Goal: Information Seeking & Learning: Check status

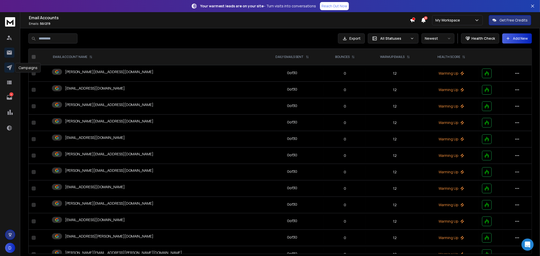
click at [8, 71] on icon at bounding box center [9, 68] width 6 height 6
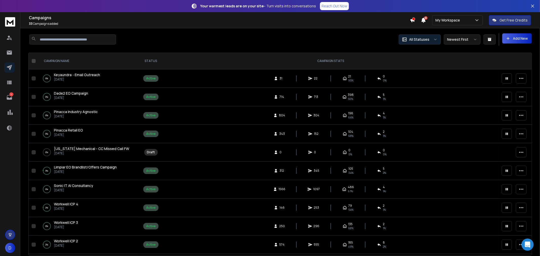
click at [422, 41] on p "All Statuses" at bounding box center [419, 39] width 20 height 5
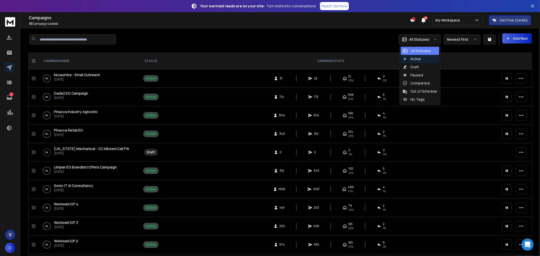
click at [424, 59] on div "Active" at bounding box center [419, 59] width 38 height 8
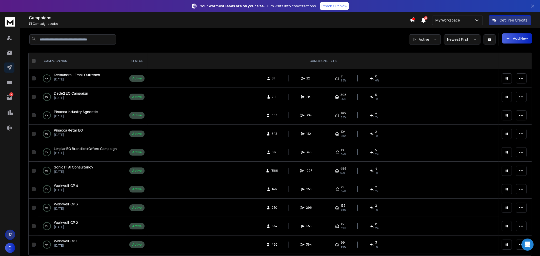
click at [86, 79] on p "2 days ago" at bounding box center [77, 79] width 46 height 4
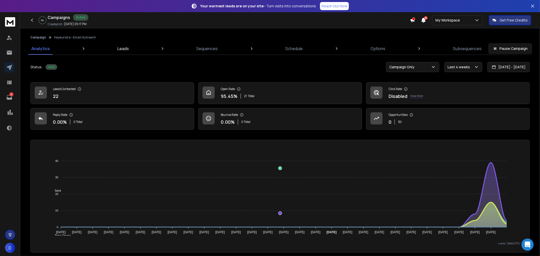
click at [125, 48] on p "Leads" at bounding box center [122, 49] width 11 height 6
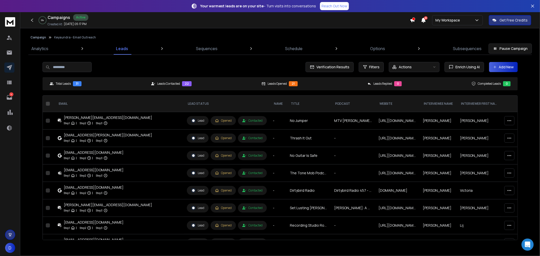
click at [58, 37] on p "Keyaundra - Email Outreach" at bounding box center [75, 37] width 42 height 4
copy p "Keyaundra - Email Outreach"
click at [11, 73] on link at bounding box center [9, 67] width 10 height 10
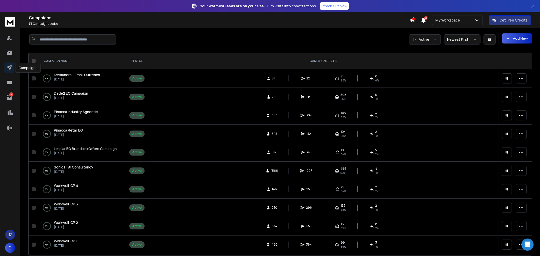
click at [68, 92] on span "Dade2 EO Campaign" at bounding box center [71, 93] width 34 height 5
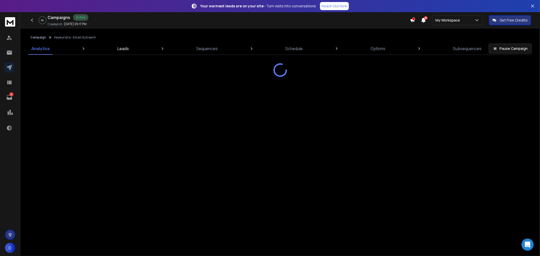
click at [123, 47] on p "Leads" at bounding box center [122, 49] width 11 height 6
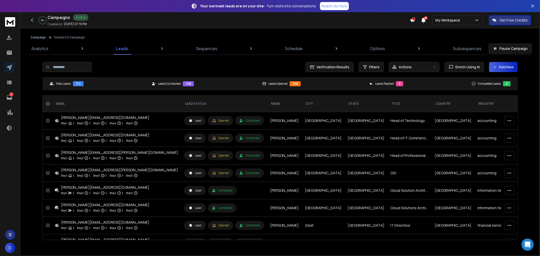
click at [70, 36] on p "Dade2 EO Campaign" at bounding box center [69, 37] width 31 height 4
copy p "Dade2 EO Campaign"
click at [7, 68] on icon at bounding box center [9, 68] width 6 height 6
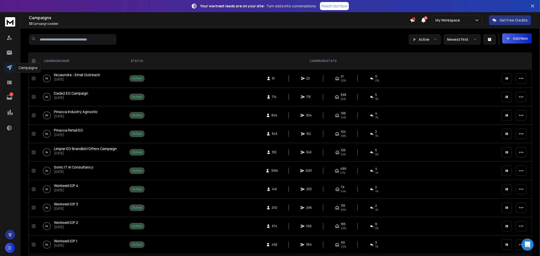
click at [91, 114] on span "Pinacca Industry Agnostic" at bounding box center [76, 111] width 44 height 5
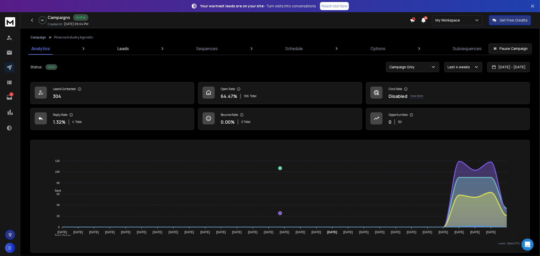
click at [129, 48] on link "Leads" at bounding box center [122, 48] width 17 height 12
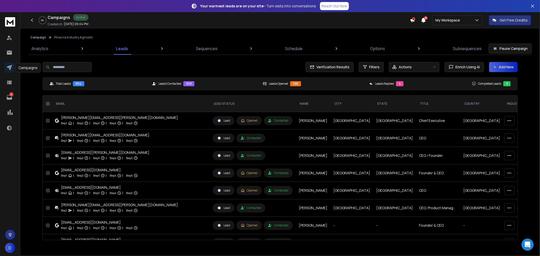
click at [12, 68] on icon at bounding box center [9, 68] width 6 height 6
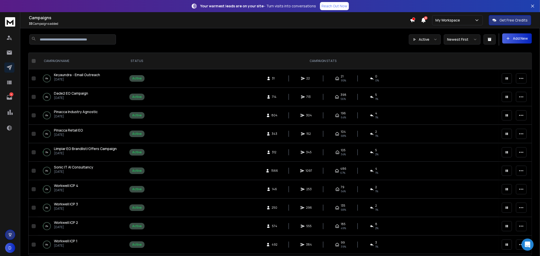
click at [70, 133] on p "4 days ago" at bounding box center [68, 135] width 29 height 4
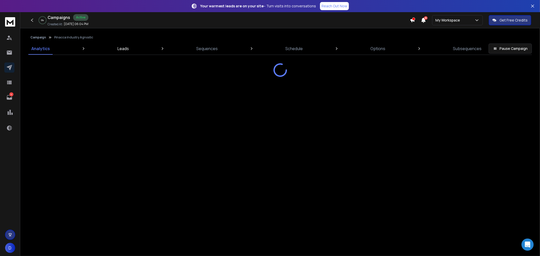
click at [124, 48] on p "Leads" at bounding box center [122, 49] width 11 height 6
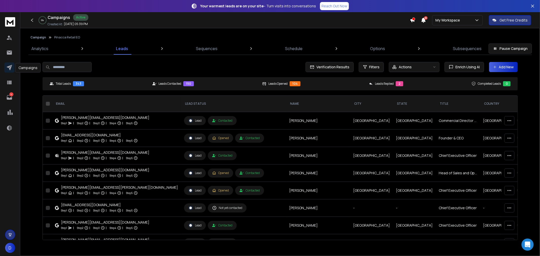
click at [8, 69] on icon at bounding box center [9, 68] width 6 height 6
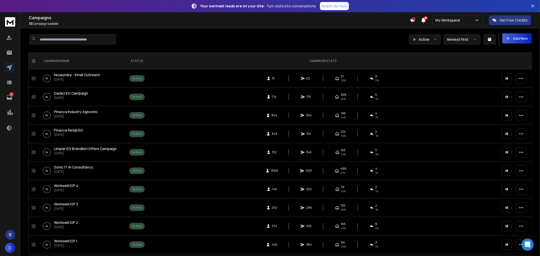
click at [65, 147] on span "Limpiar EO Brandlist/Offers Campaign" at bounding box center [85, 148] width 63 height 5
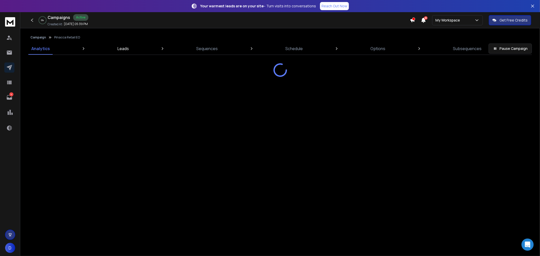
click at [124, 48] on p "Leads" at bounding box center [122, 49] width 11 height 6
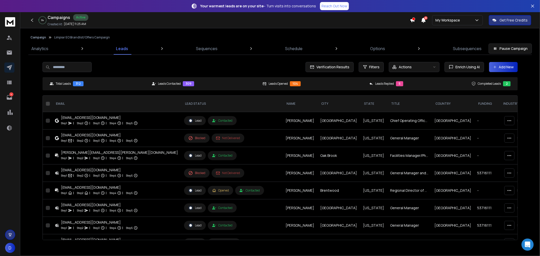
click at [84, 39] on p "Limpiar EO Brandlist/Offers Campaign" at bounding box center [82, 37] width 56 height 4
copy p "Limpiar EO Brandlist/Offers Campaign"
click at [11, 66] on icon at bounding box center [9, 68] width 6 height 6
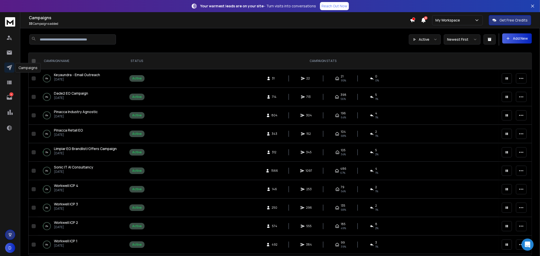
click at [89, 173] on p "10 days ago" at bounding box center [73, 172] width 39 height 4
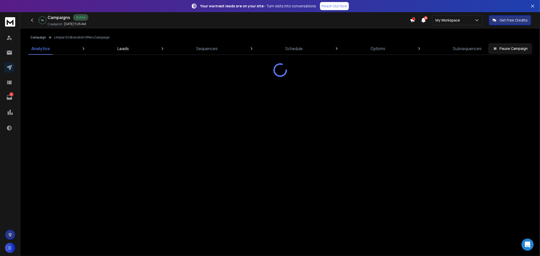
click at [122, 48] on p "Leads" at bounding box center [122, 49] width 11 height 6
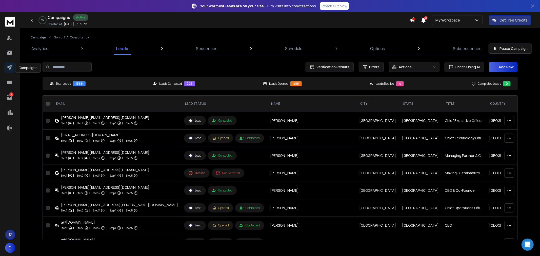
click at [12, 71] on link at bounding box center [9, 67] width 10 height 10
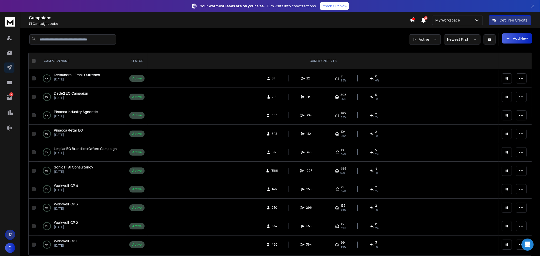
click at [74, 188] on link "Workwell ICP 4" at bounding box center [66, 185] width 24 height 5
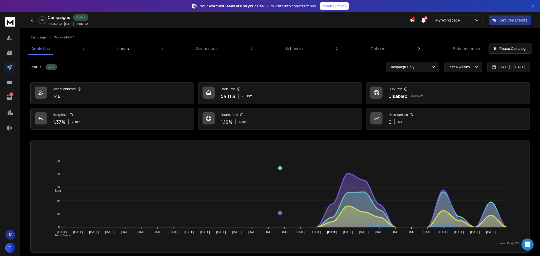
click at [127, 48] on p "Leads" at bounding box center [122, 49] width 11 height 6
click at [120, 49] on p "Leads" at bounding box center [122, 49] width 11 height 6
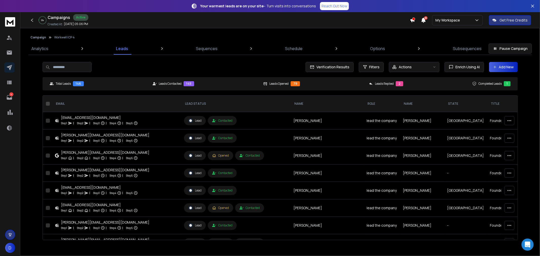
click at [61, 37] on p "Workwell ICP 4" at bounding box center [64, 37] width 20 height 4
copy p "Workwell ICP 4"
click at [9, 66] on icon at bounding box center [9, 67] width 5 height 5
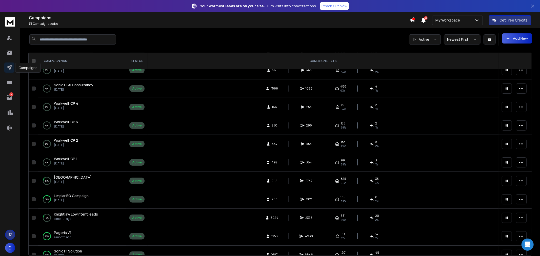
scroll to position [95, 0]
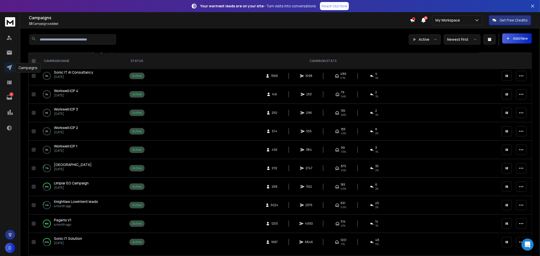
click at [77, 113] on p "11 days ago" at bounding box center [66, 114] width 24 height 4
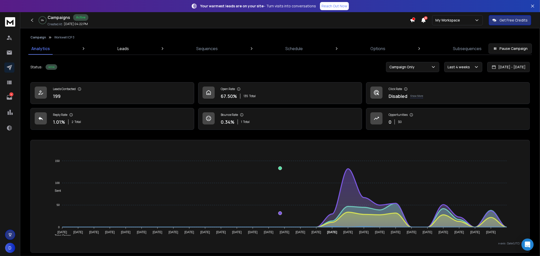
click at [122, 53] on link "Leads" at bounding box center [122, 48] width 17 height 12
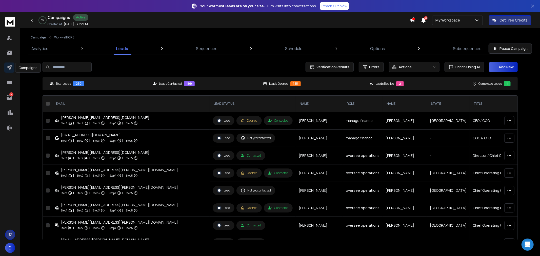
click at [9, 69] on icon at bounding box center [9, 68] width 6 height 6
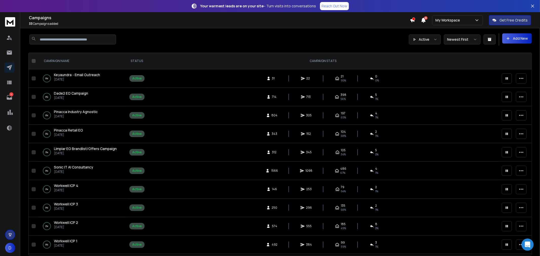
click at [72, 204] on span "Workwell ICP 3" at bounding box center [66, 204] width 24 height 5
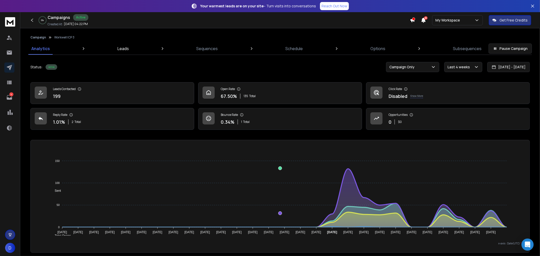
click at [124, 52] on link "Leads" at bounding box center [122, 48] width 17 height 12
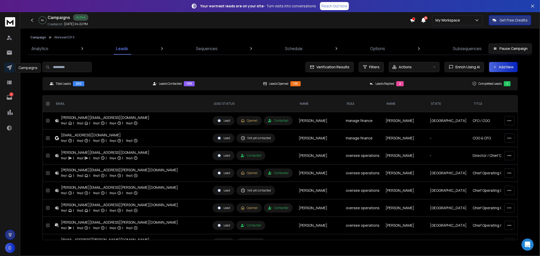
click at [10, 67] on icon at bounding box center [9, 67] width 5 height 5
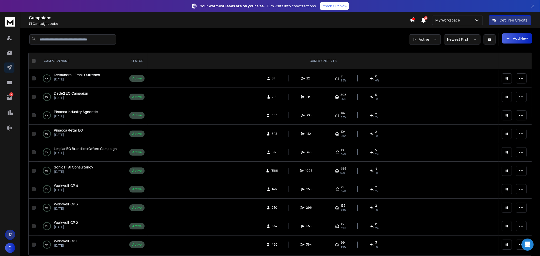
click at [88, 224] on div "2 % Workwell ICP 2 11 days ago" at bounding box center [82, 226] width 78 height 12
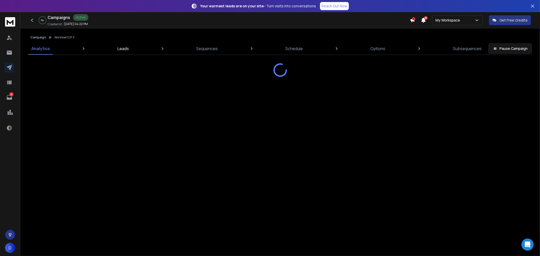
click at [119, 47] on p "Leads" at bounding box center [122, 49] width 11 height 6
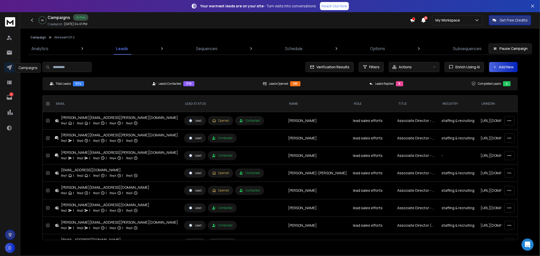
click at [9, 68] on icon at bounding box center [9, 68] width 6 height 6
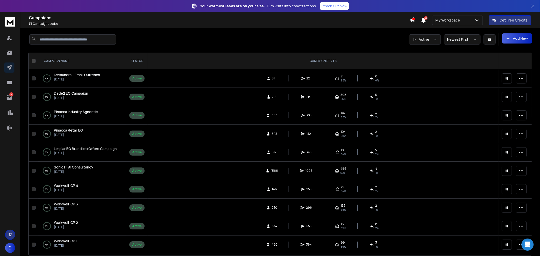
click at [80, 242] on div "0 % Workwell ICP 1 11 days ago" at bounding box center [82, 245] width 78 height 12
click at [74, 242] on span "Workwell ICP 1" at bounding box center [66, 241] width 24 height 5
click at [65, 240] on span "Workwell ICP 1" at bounding box center [66, 241] width 24 height 5
click at [73, 240] on span "Workwell ICP 1" at bounding box center [66, 241] width 24 height 5
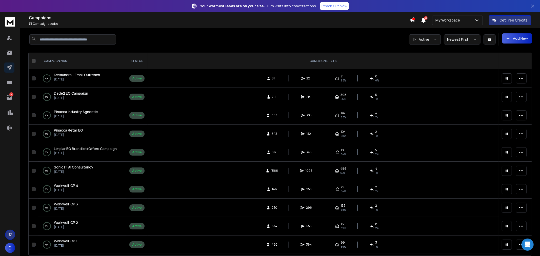
click at [66, 241] on span "Workwell ICP 1" at bounding box center [66, 241] width 24 height 5
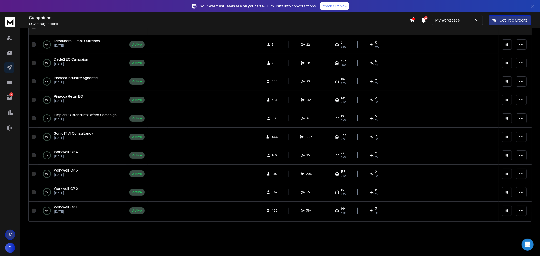
scroll to position [38, 0]
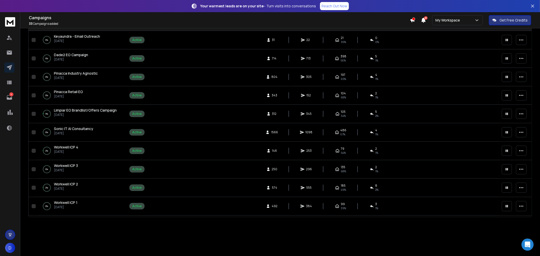
click at [71, 205] on p "11 days ago" at bounding box center [66, 207] width 24 height 4
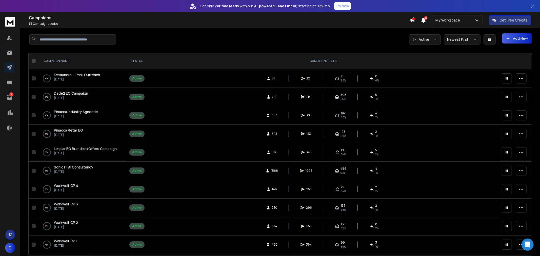
click at [70, 240] on span "Workwell ICP 1" at bounding box center [66, 241] width 24 height 5
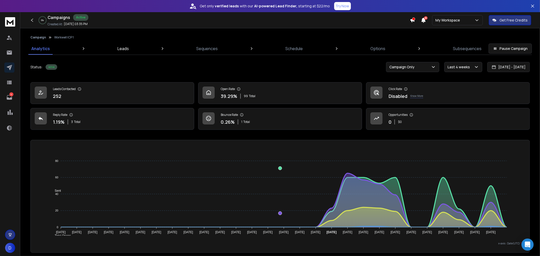
click at [126, 49] on p "Leads" at bounding box center [122, 49] width 11 height 6
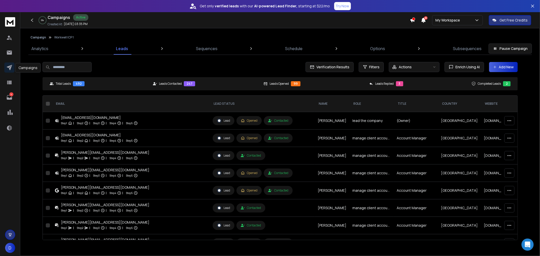
click at [6, 69] on icon at bounding box center [9, 68] width 6 height 6
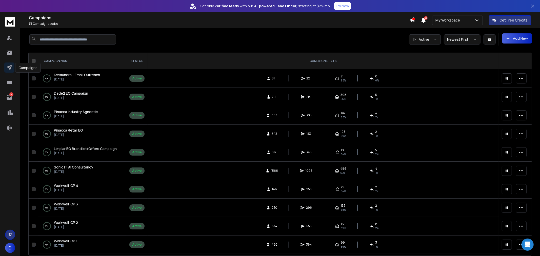
click at [8, 71] on icon at bounding box center [9, 68] width 6 height 6
click at [10, 247] on span "D" at bounding box center [10, 248] width 10 height 10
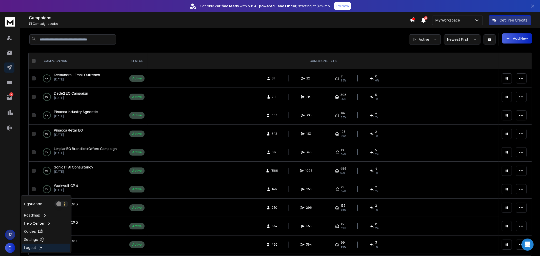
click at [31, 248] on p "Logout" at bounding box center [30, 247] width 12 height 5
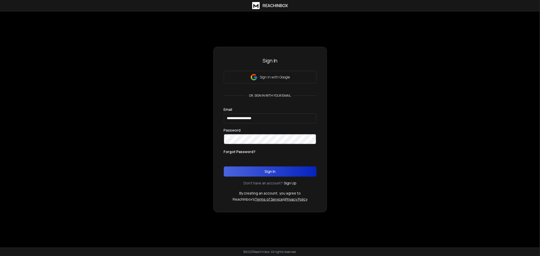
click at [273, 116] on input "**********" at bounding box center [270, 118] width 93 height 10
type input "**********"
click at [289, 169] on button "Sign In" at bounding box center [270, 171] width 93 height 10
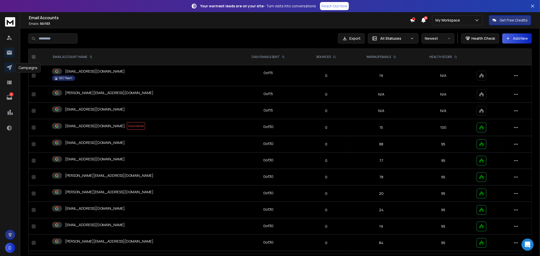
click at [10, 66] on icon at bounding box center [9, 67] width 5 height 5
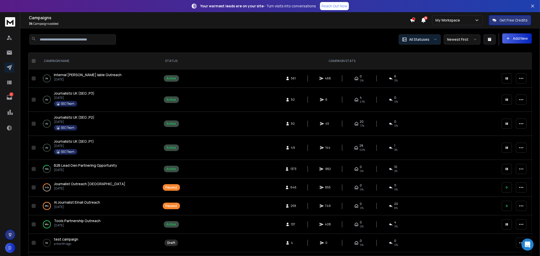
click at [430, 41] on div "All Statuses" at bounding box center [419, 39] width 35 height 5
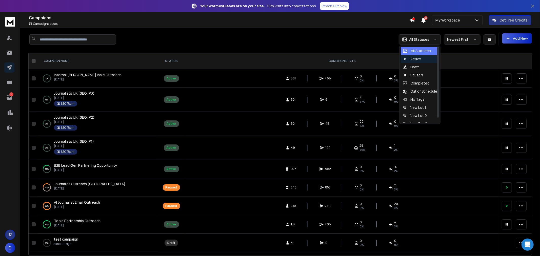
click at [433, 58] on div "Active" at bounding box center [419, 59] width 38 height 8
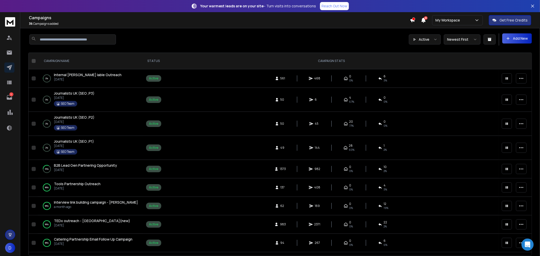
click at [68, 77] on span "Internal [PERSON_NAME] lable Outreach" at bounding box center [88, 74] width 68 height 5
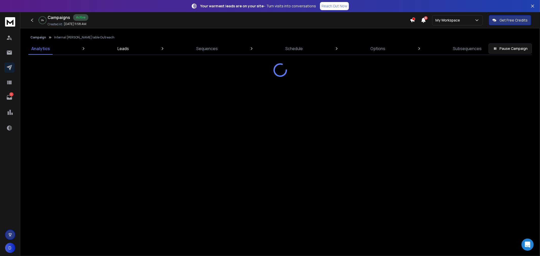
click at [127, 44] on link "Leads" at bounding box center [122, 48] width 17 height 12
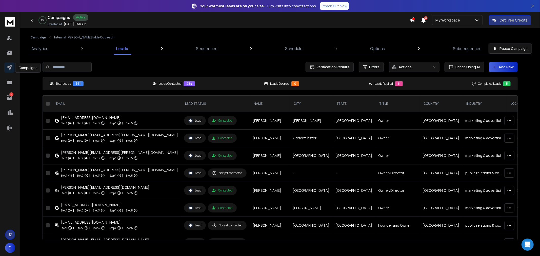
click at [11, 70] on icon at bounding box center [9, 68] width 6 height 6
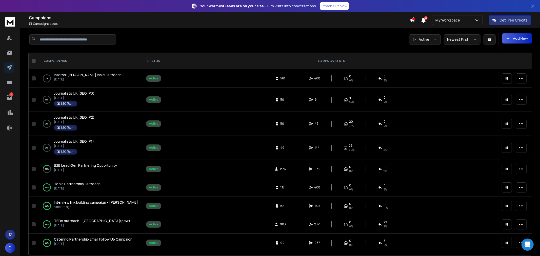
click at [75, 93] on span "Journalists UK (SEO ,P3)" at bounding box center [74, 93] width 40 height 5
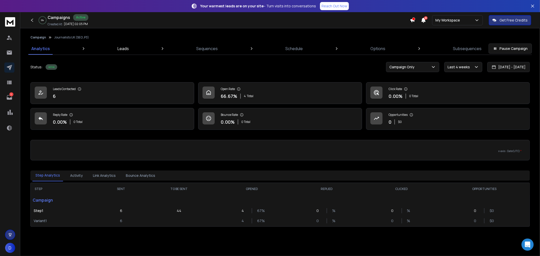
click at [125, 52] on link "Leads" at bounding box center [122, 48] width 17 height 12
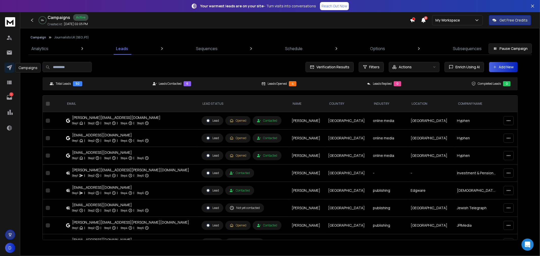
click at [12, 67] on icon at bounding box center [9, 68] width 6 height 6
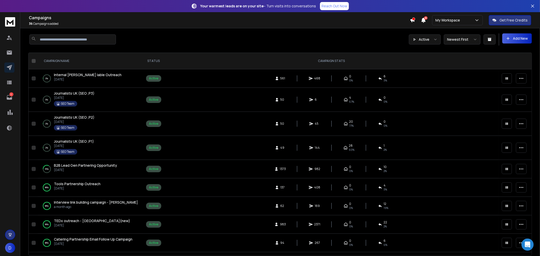
click at [71, 115] on span "Journalists UK (SEO ,P2)" at bounding box center [74, 117] width 40 height 5
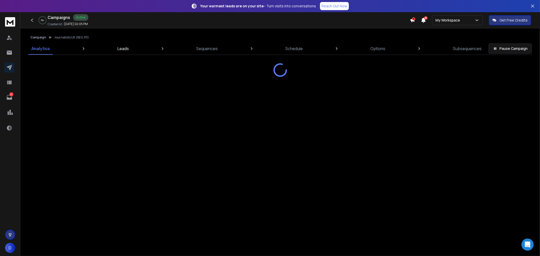
click at [127, 48] on p "Leads" at bounding box center [122, 49] width 11 height 6
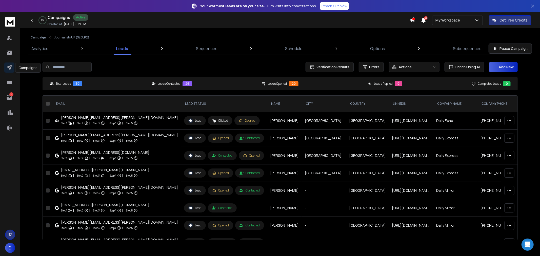
click at [9, 68] on icon at bounding box center [9, 67] width 5 height 5
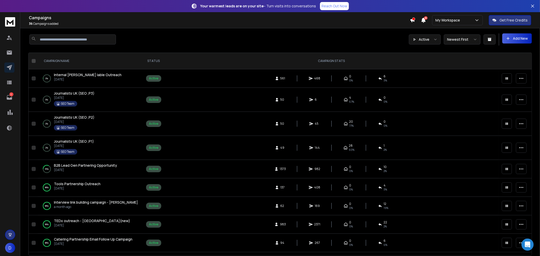
click at [89, 143] on span "Journalists UK (SEO ,P1)" at bounding box center [74, 141] width 40 height 5
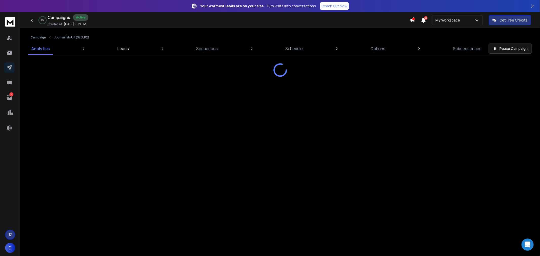
click at [123, 48] on p "Leads" at bounding box center [122, 49] width 11 height 6
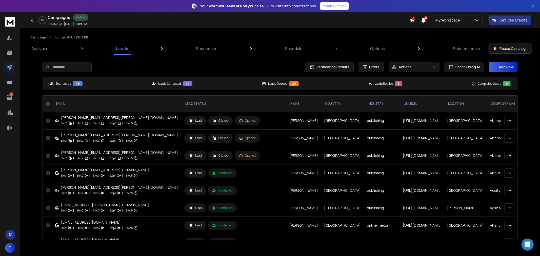
click at [73, 38] on p "Journalists UK (SEO ,P1)" at bounding box center [71, 37] width 34 height 4
copy p "Journalists UK (SEO ,P1)"
click at [11, 68] on icon at bounding box center [9, 67] width 5 height 5
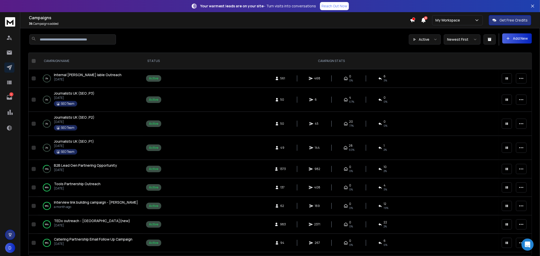
click at [83, 169] on p "23 days ago" at bounding box center [85, 170] width 63 height 4
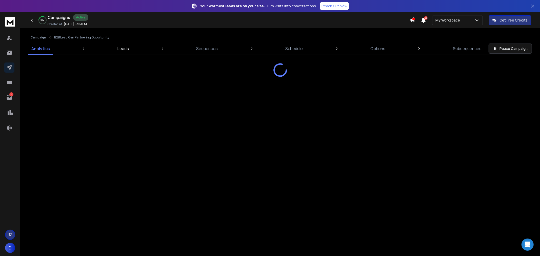
click at [126, 47] on p "Leads" at bounding box center [122, 49] width 11 height 6
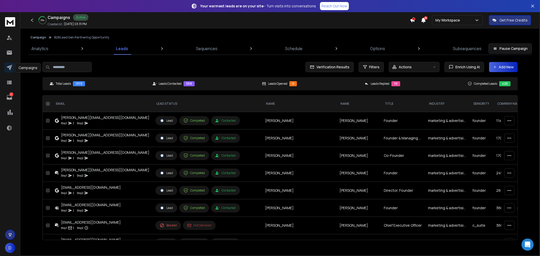
click at [9, 70] on icon at bounding box center [9, 68] width 6 height 6
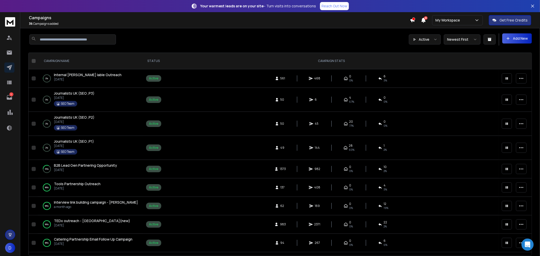
click at [88, 188] on p "24 days ago" at bounding box center [77, 188] width 47 height 4
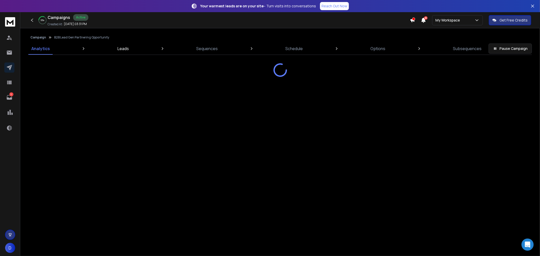
click at [122, 49] on p "Leads" at bounding box center [122, 49] width 11 height 6
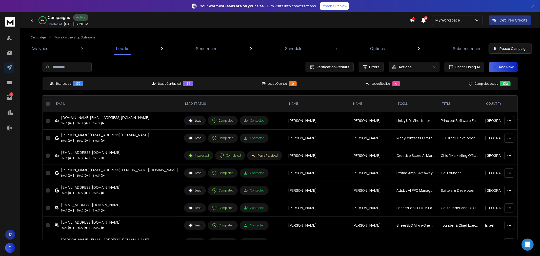
click at [77, 37] on p "Tools Partnership Outreach" at bounding box center [74, 37] width 41 height 4
copy p "Tools Partnership Outreach"
click at [11, 68] on icon at bounding box center [9, 68] width 6 height 6
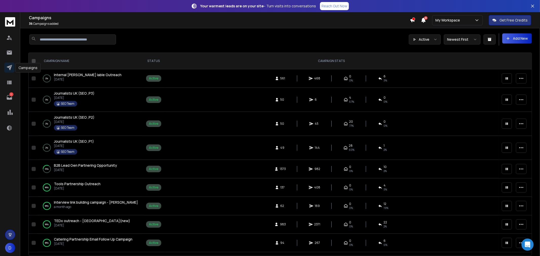
click at [89, 200] on span "Interview link building campaign - Dee" at bounding box center [96, 202] width 84 height 5
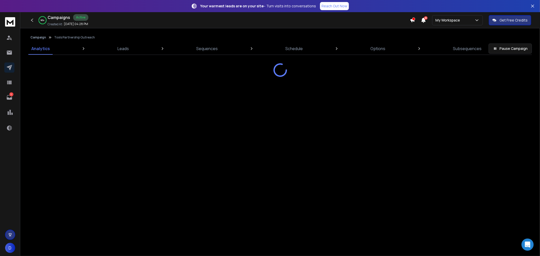
click at [125, 55] on div "Analytics Leads Sequences Schedule Options Subsequences Pause Campaign" at bounding box center [279, 48] width 503 height 12
click at [124, 52] on link "Leads" at bounding box center [122, 48] width 17 height 12
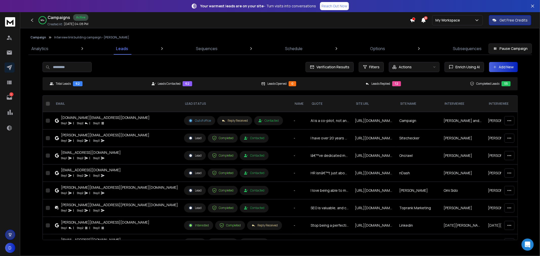
click at [77, 39] on p "Interview link building campaign - Dee" at bounding box center [91, 37] width 75 height 4
copy p "Interview link building campaign - Dee"
click at [9, 66] on icon at bounding box center [9, 67] width 5 height 5
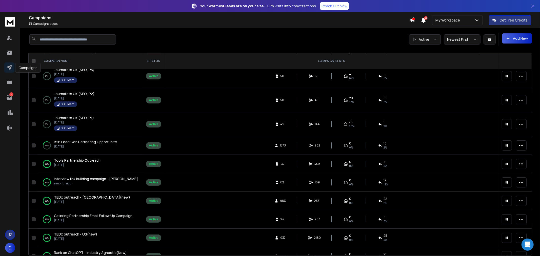
scroll to position [75, 0]
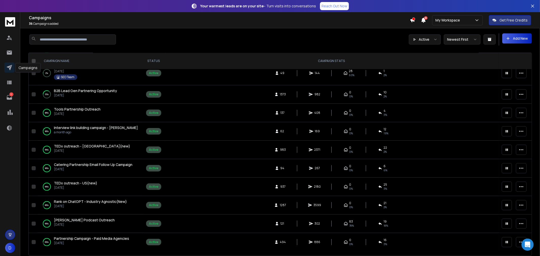
click at [73, 145] on span "TEDx outreach - UK(new)" at bounding box center [92, 146] width 76 height 5
click at [72, 149] on p "2 months ago" at bounding box center [92, 151] width 76 height 4
click at [74, 147] on span "TEDx outreach - UK(new)" at bounding box center [92, 146] width 76 height 5
click at [70, 147] on span "TEDx outreach - UK(new)" at bounding box center [92, 146] width 76 height 5
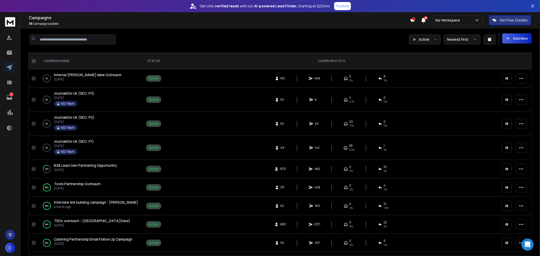
click at [83, 220] on span "TEDx outreach - [GEOGRAPHIC_DATA](new)" at bounding box center [92, 220] width 76 height 5
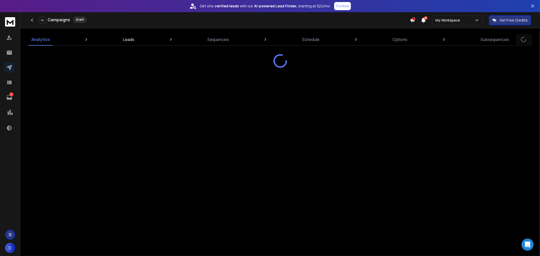
click at [128, 38] on p "Leads" at bounding box center [128, 39] width 11 height 6
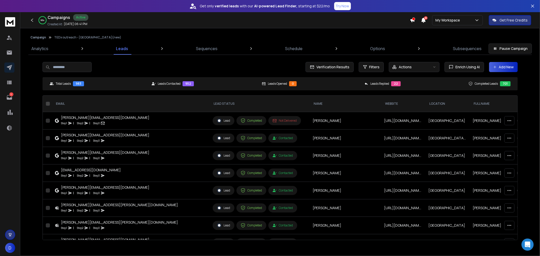
click at [75, 36] on p "TEDx outreach - [GEOGRAPHIC_DATA](new)" at bounding box center [87, 37] width 67 height 4
click at [75, 36] on p "TEDx outreach - UK(new)" at bounding box center [87, 37] width 67 height 4
copy p "TEDx outreach - UK(new)"
click at [6, 72] on link at bounding box center [9, 67] width 10 height 10
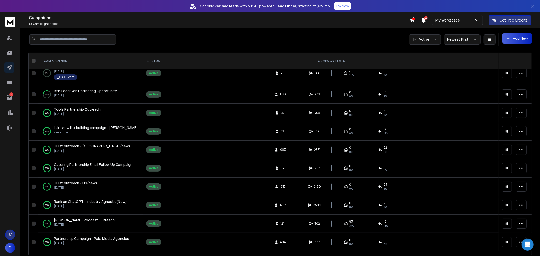
scroll to position [75, 0]
click at [102, 167] on link "Catering Partnership Email Follow Up Campaign" at bounding box center [93, 164] width 78 height 5
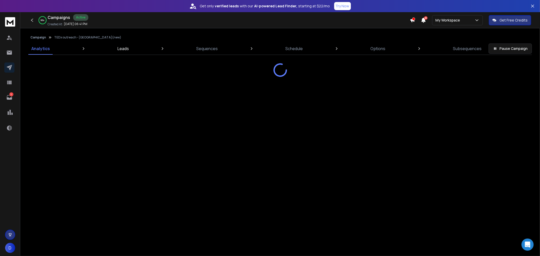
click at [118, 50] on p "Leads" at bounding box center [122, 49] width 11 height 6
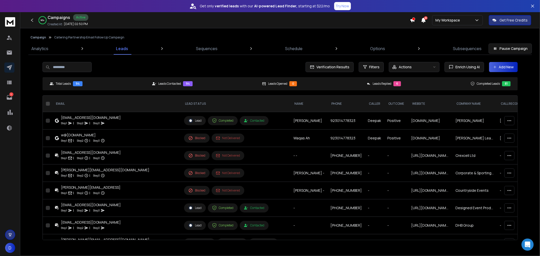
click at [90, 37] on p "Catering Partnership Email Follow Up Campaign" at bounding box center [89, 37] width 70 height 4
copy p "Catering Partnership Email Follow Up Campaign"
click at [11, 68] on icon at bounding box center [9, 68] width 6 height 6
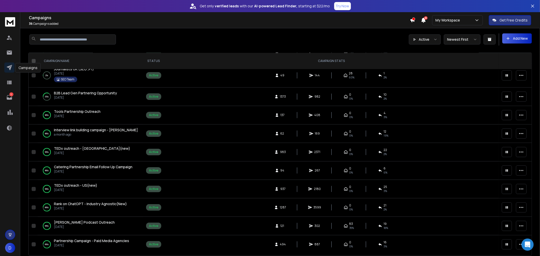
scroll to position [75, 0]
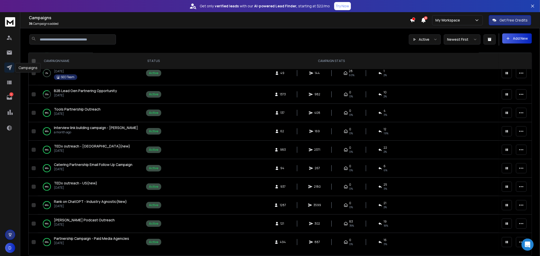
click at [80, 183] on span "TEDx outreach - US(new)" at bounding box center [75, 183] width 43 height 5
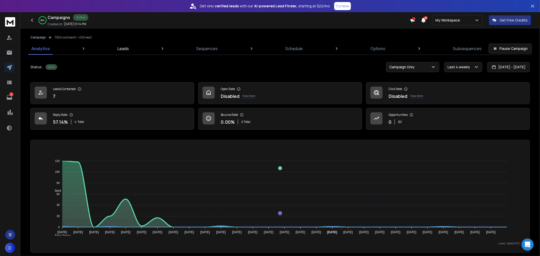
click at [122, 51] on p "Leads" at bounding box center [122, 49] width 11 height 6
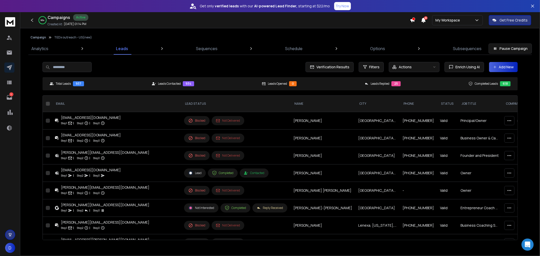
click at [68, 36] on p "TEDx outreach - US(new)" at bounding box center [73, 37] width 38 height 4
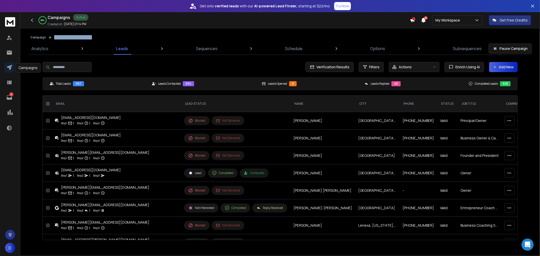
click at [7, 71] on link at bounding box center [9, 67] width 10 height 10
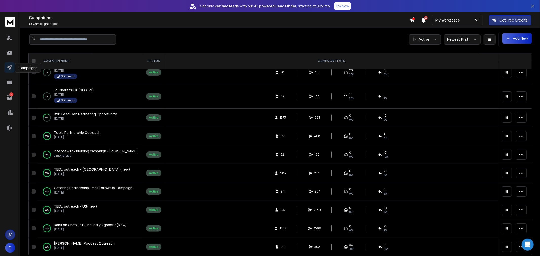
scroll to position [75, 0]
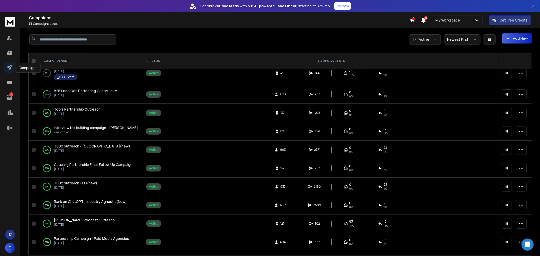
click at [84, 203] on span "Rank on ChatGPT - Industry Agnostic(New)" at bounding box center [90, 201] width 73 height 5
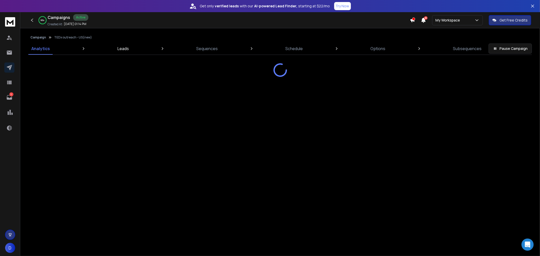
click at [124, 52] on link "Leads" at bounding box center [122, 48] width 17 height 12
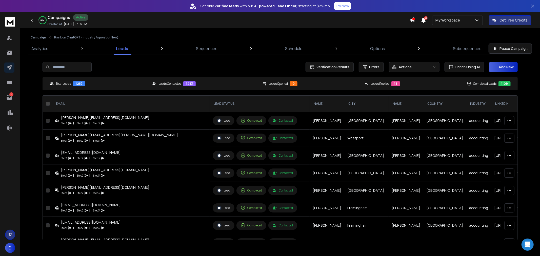
click at [87, 38] on p "Rank on ChatGPT - Industry Agnostic(New)" at bounding box center [86, 37] width 64 height 4
copy p "Rank on ChatGPT - Industry Agnostic(New)"
click at [11, 72] on link at bounding box center [9, 67] width 10 height 10
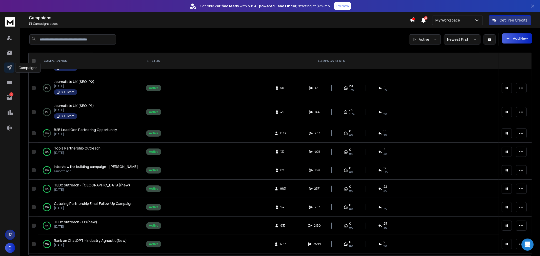
scroll to position [75, 0]
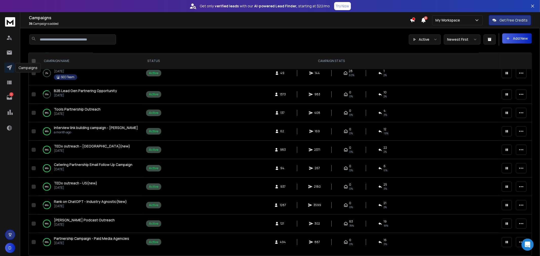
click at [85, 218] on span "Charles Podcast Outreach" at bounding box center [84, 220] width 61 height 5
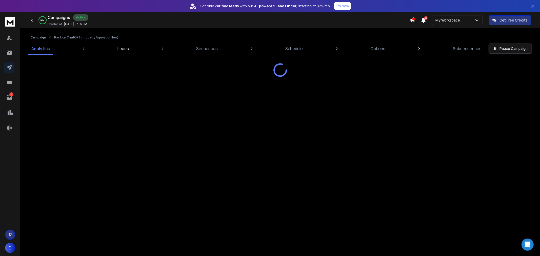
click at [128, 53] on link "Leads" at bounding box center [122, 48] width 17 height 12
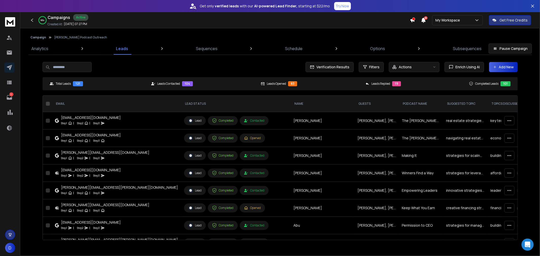
click at [67, 36] on p "Charles Podcast Outreach" at bounding box center [80, 37] width 53 height 4
copy p "Charles Podcast Outreach"
click at [10, 69] on icon at bounding box center [9, 67] width 5 height 5
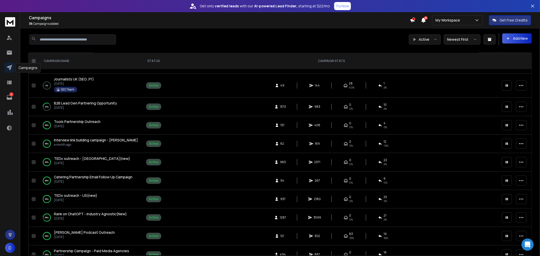
scroll to position [75, 0]
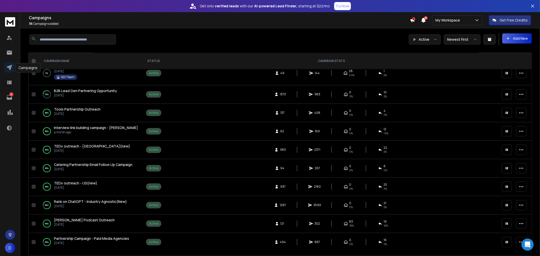
click at [106, 237] on span "Partnership Campaign - Paid Media Agencies" at bounding box center [91, 238] width 75 height 5
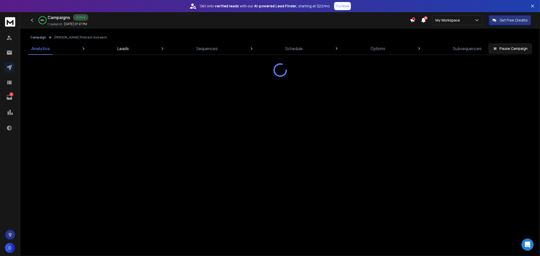
click at [126, 52] on link "Leads" at bounding box center [122, 48] width 17 height 12
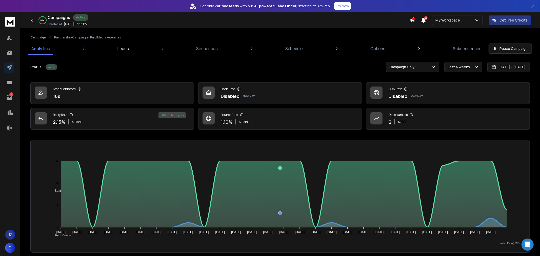
click at [127, 49] on p "Leads" at bounding box center [122, 49] width 11 height 6
click at [122, 49] on p "Leads" at bounding box center [122, 49] width 11 height 6
click at [119, 49] on p "Leads" at bounding box center [122, 49] width 11 height 6
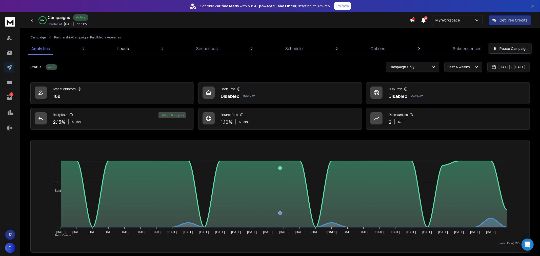
click at [119, 49] on p "Leads" at bounding box center [122, 49] width 11 height 6
click at [10, 55] on icon at bounding box center [9, 53] width 6 height 6
click at [123, 49] on p "Leads" at bounding box center [122, 49] width 11 height 6
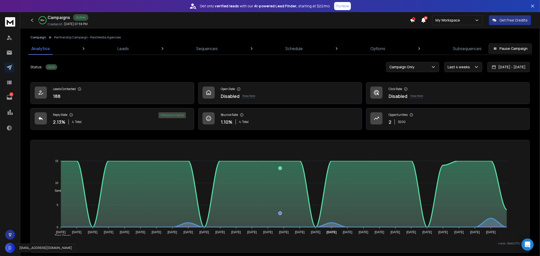
click at [11, 249] on span "D" at bounding box center [10, 248] width 10 height 10
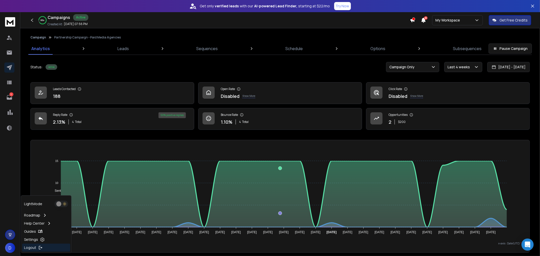
click at [31, 250] on div "Logout" at bounding box center [46, 248] width 48 height 8
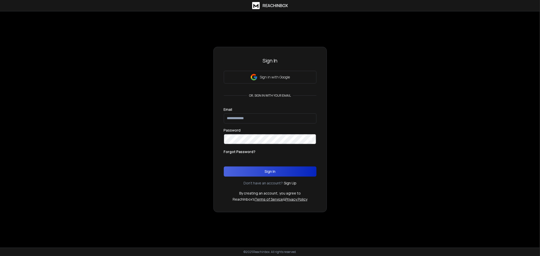
type input "**********"
click at [267, 173] on button "Sign In" at bounding box center [270, 171] width 93 height 10
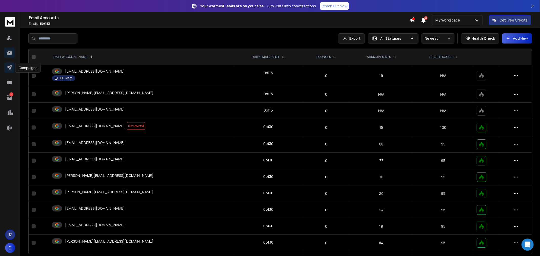
click at [13, 71] on link at bounding box center [9, 67] width 10 height 10
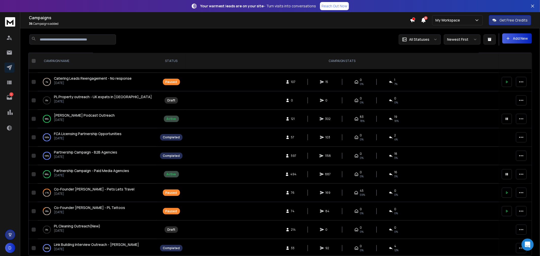
scroll to position [500, 0]
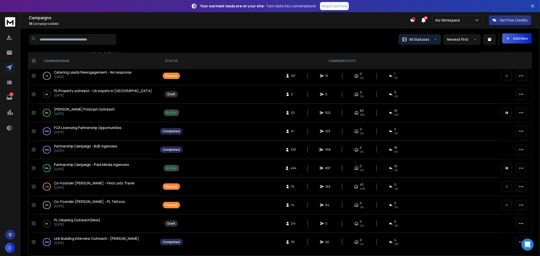
click at [423, 38] on p "All Statuses" at bounding box center [419, 39] width 20 height 5
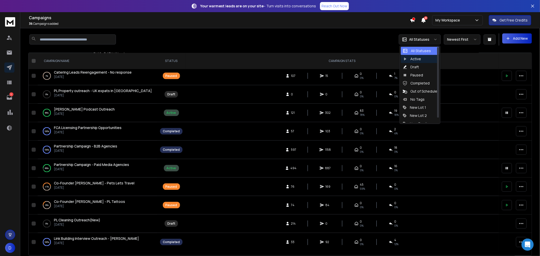
click at [426, 59] on div "Active" at bounding box center [419, 59] width 38 height 8
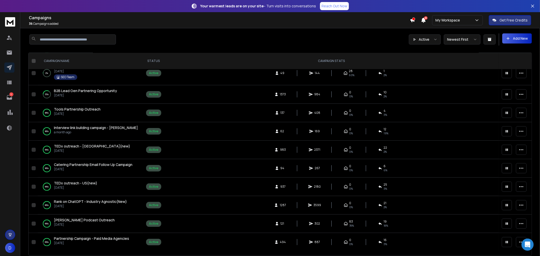
scroll to position [75, 0]
click at [107, 238] on span "Partnership Campaign - Paid Media Agencies" at bounding box center [91, 238] width 75 height 5
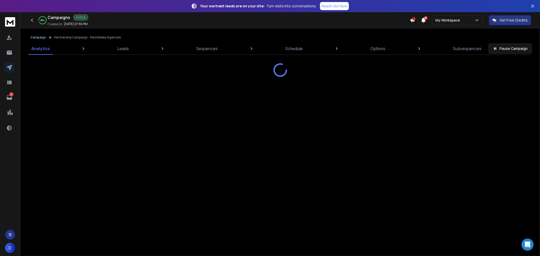
click at [127, 38] on div "Campaign Partnership Campaign - Paid Media Agencies" at bounding box center [279, 37] width 499 height 4
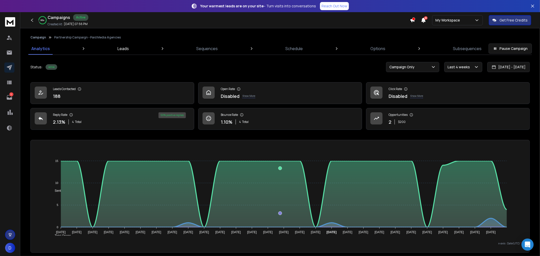
click at [123, 50] on p "Leads" at bounding box center [122, 49] width 11 height 6
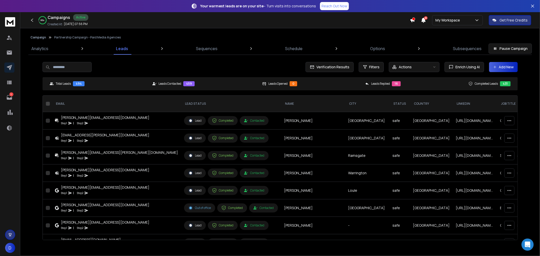
click at [88, 37] on p "Partnership Campaign - Paid Media Agencies" at bounding box center [87, 37] width 67 height 4
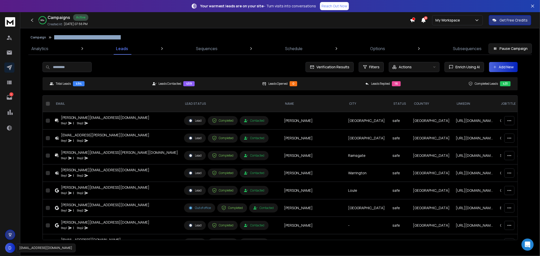
click at [8, 250] on span "D" at bounding box center [10, 248] width 10 height 10
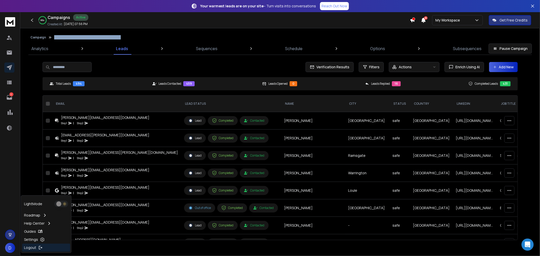
click at [29, 248] on p "Logout" at bounding box center [30, 247] width 12 height 5
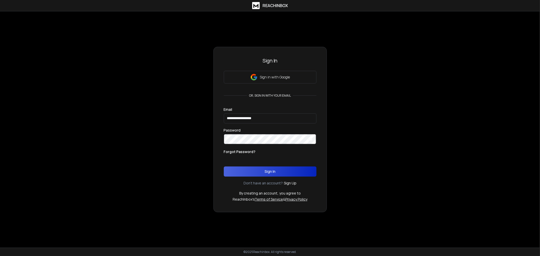
click at [290, 120] on input "**********" at bounding box center [270, 118] width 93 height 10
type input "**********"
click at [287, 171] on button "Sign In" at bounding box center [270, 171] width 93 height 10
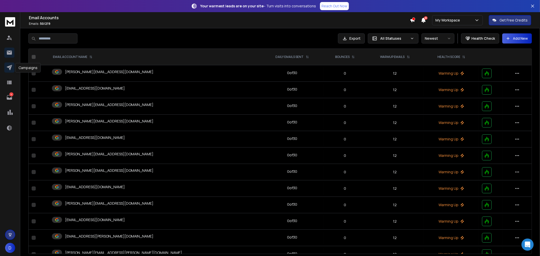
click at [13, 68] on link at bounding box center [9, 67] width 10 height 10
